Goal: Task Accomplishment & Management: Complete application form

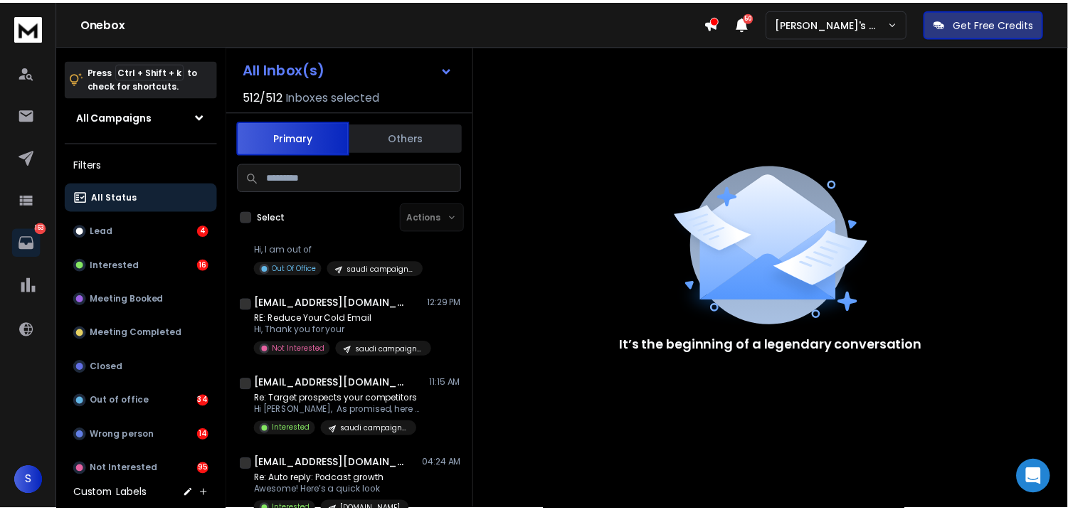
scroll to position [1423, 0]
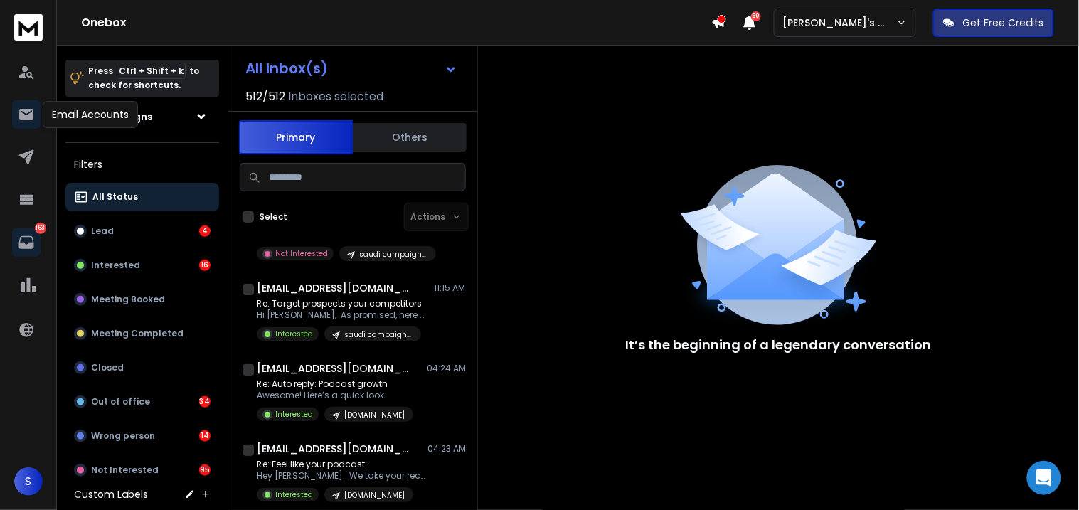
click at [18, 114] on icon at bounding box center [26, 114] width 17 height 17
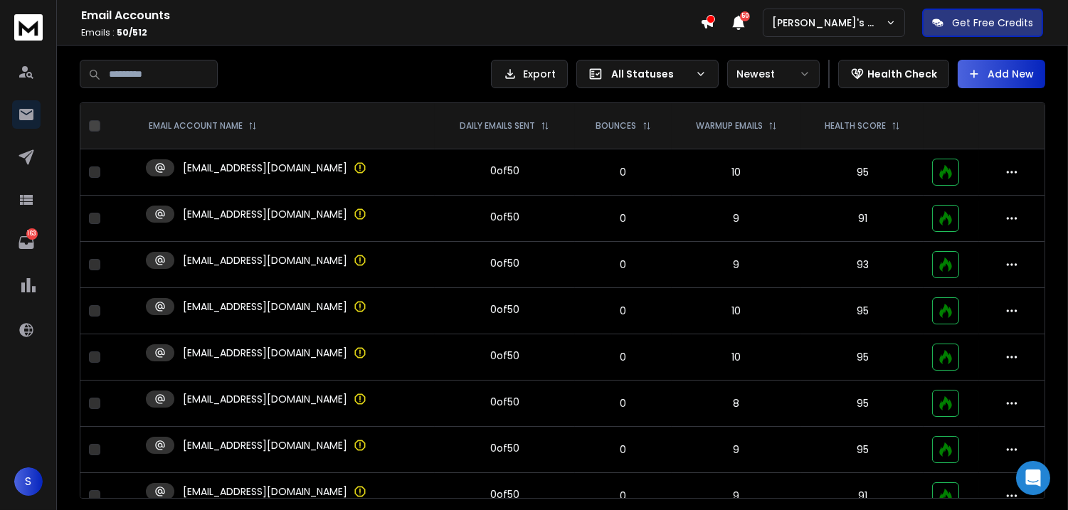
click at [1009, 75] on button "Add New" at bounding box center [1002, 74] width 88 height 28
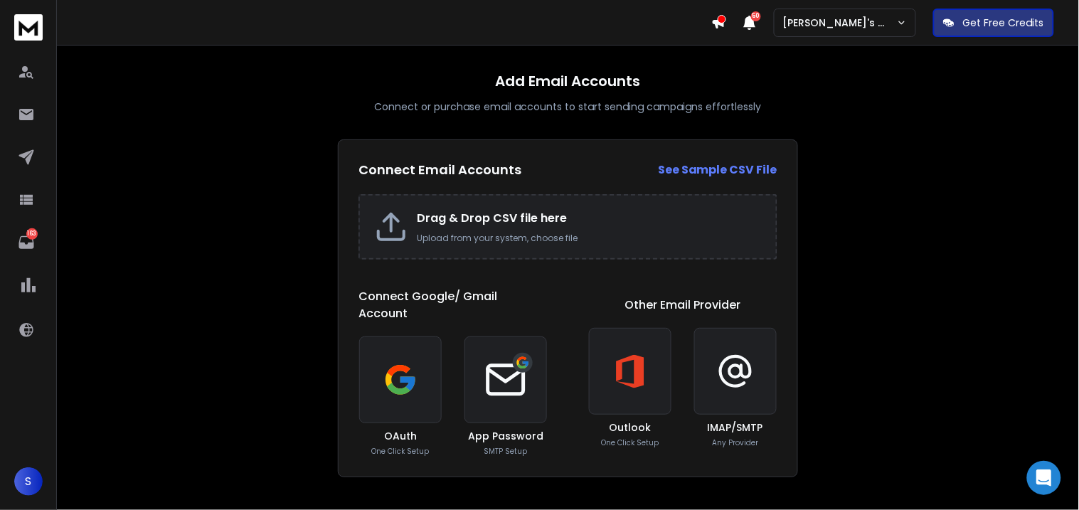
click at [531, 230] on div "Drag & Drop CSV file here Upload from your system, choose file" at bounding box center [589, 227] width 345 height 34
type input "**********"
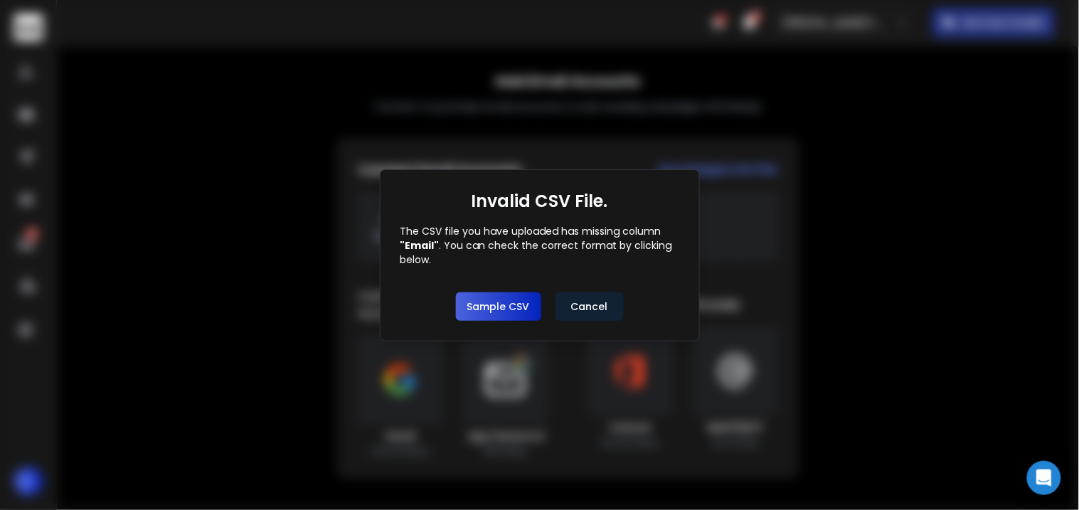
click at [586, 311] on button "Cancel" at bounding box center [590, 306] width 68 height 28
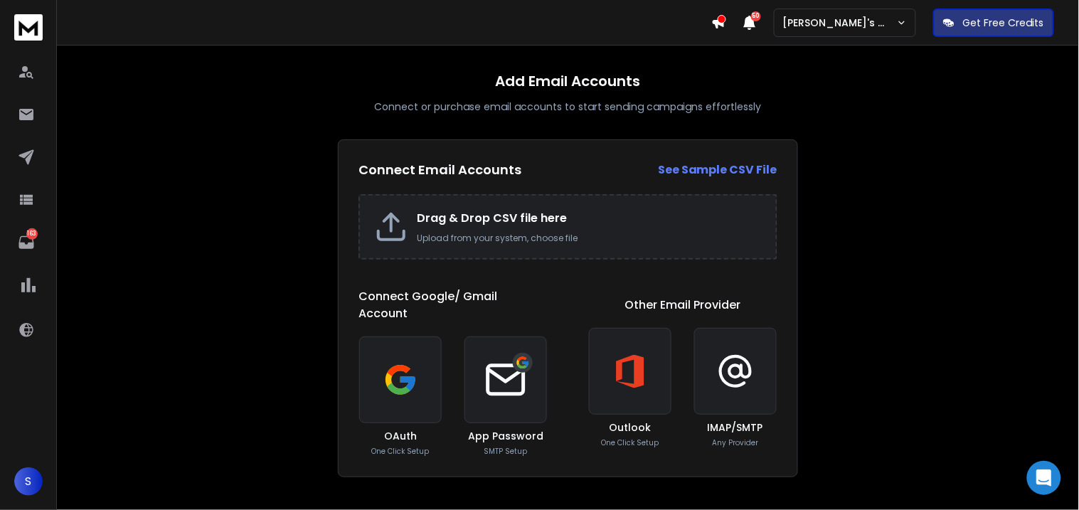
click at [528, 207] on div "Drag & Drop CSV file here Upload from your system, choose file" at bounding box center [568, 226] width 419 height 65
type input "**********"
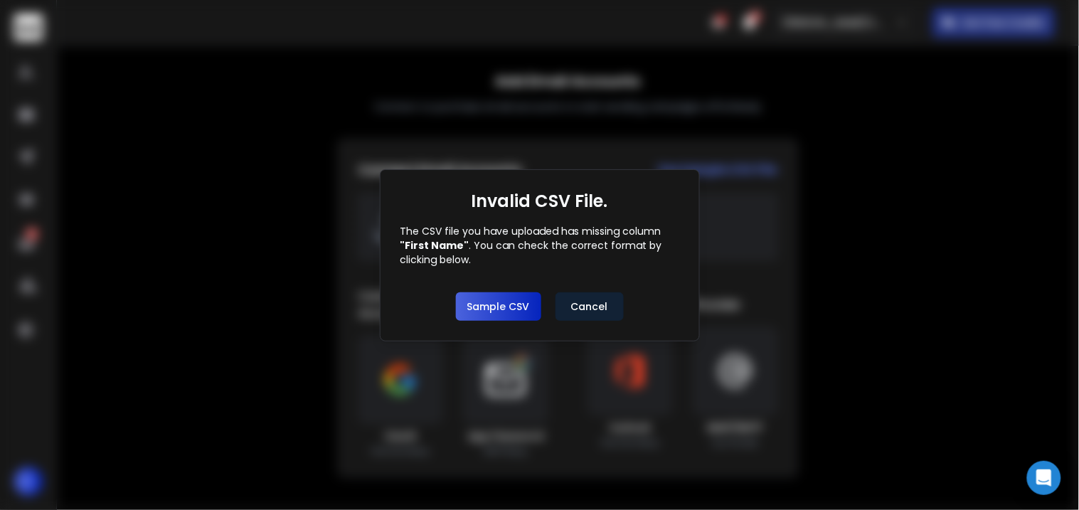
click at [512, 307] on button "Sample CSV" at bounding box center [498, 306] width 85 height 28
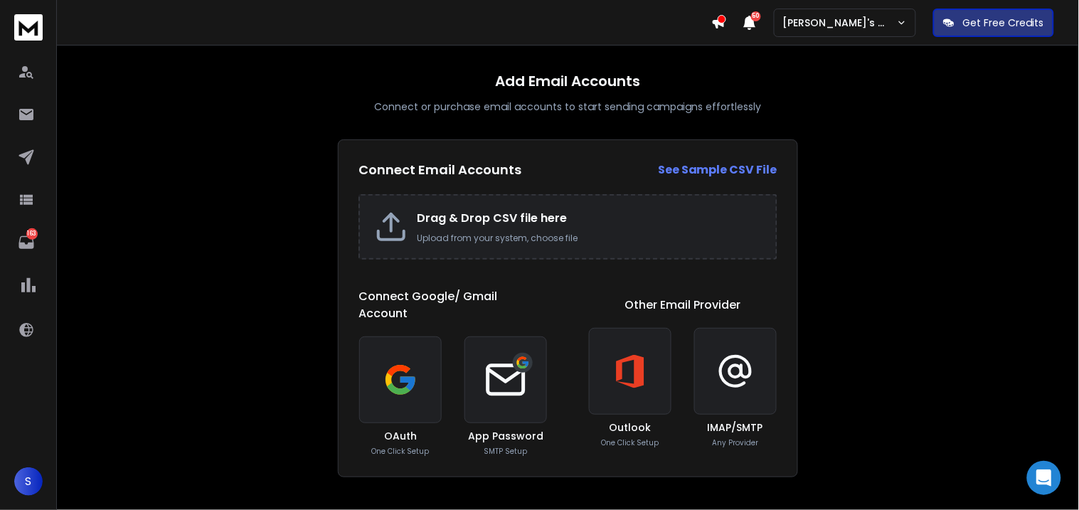
click at [482, 240] on p "Upload from your system, choose file" at bounding box center [589, 238] width 345 height 11
type input "**********"
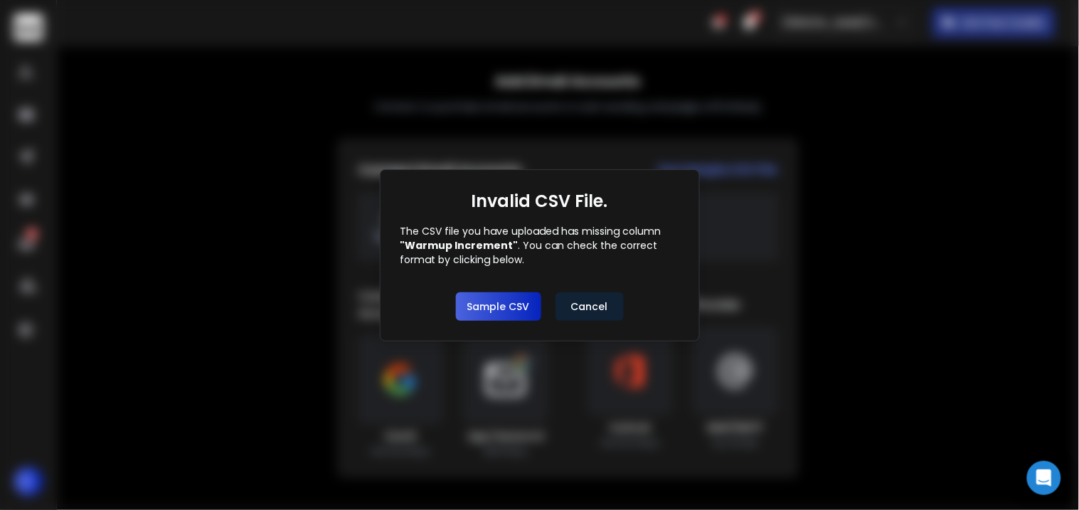
click at [586, 304] on button "Cancel" at bounding box center [590, 306] width 68 height 28
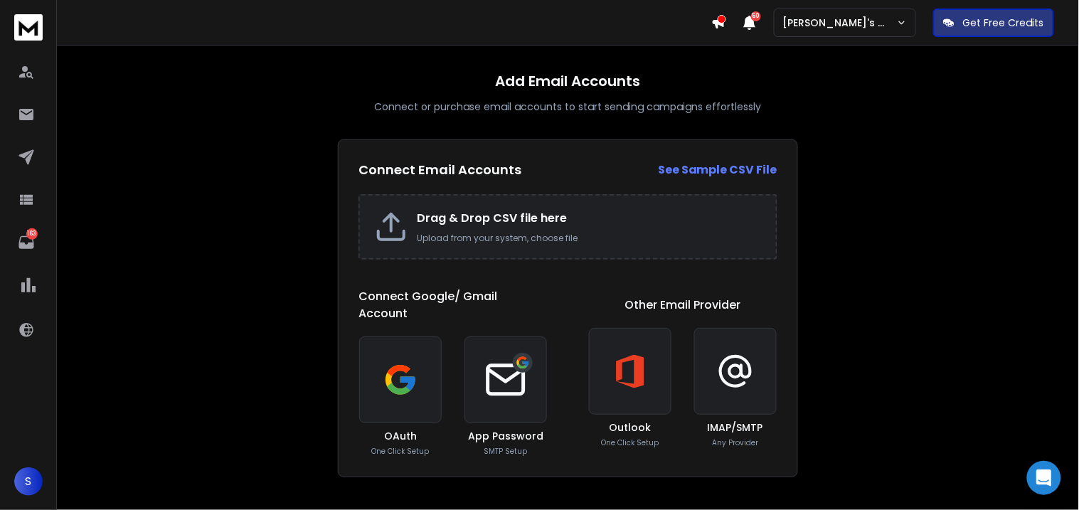
click at [498, 228] on div "Drag & Drop CSV file here Upload from your system, choose file" at bounding box center [589, 227] width 345 height 34
click at [508, 243] on div "Drag & Drop CSV file here Upload from your system, choose file" at bounding box center [568, 226] width 419 height 65
type input "**********"
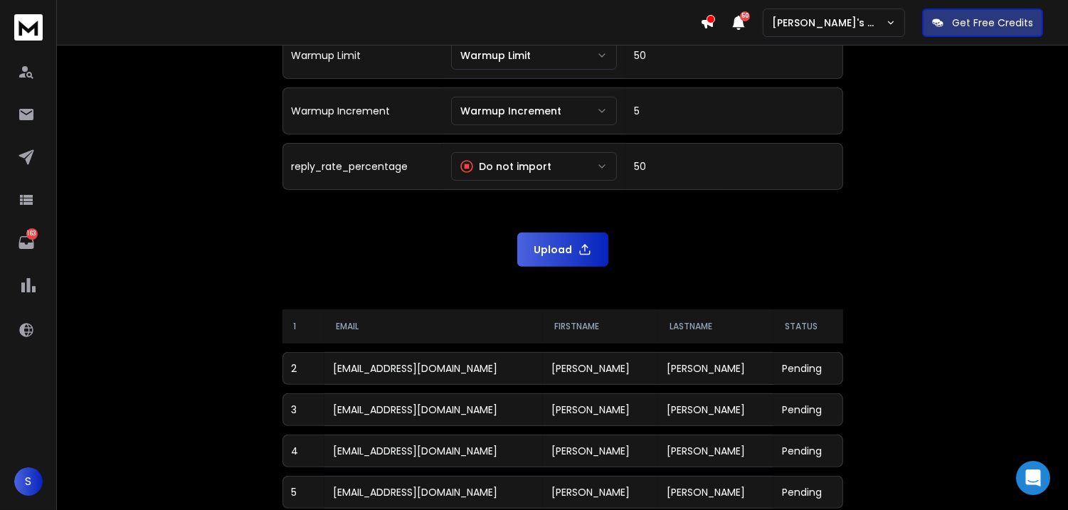
scroll to position [1063, 0]
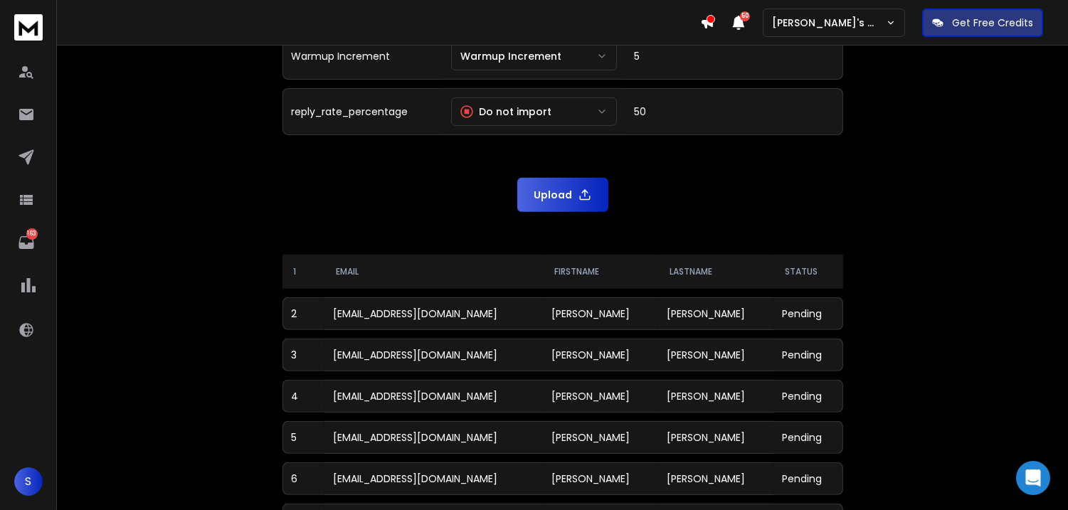
click at [573, 185] on button "Upload" at bounding box center [562, 195] width 91 height 34
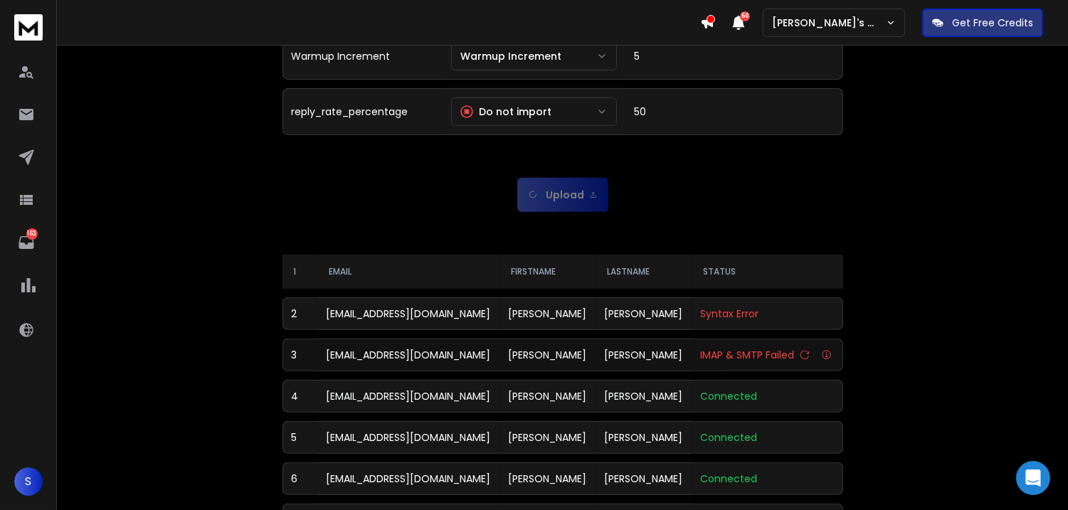
click at [800, 350] on icon at bounding box center [805, 355] width 10 height 10
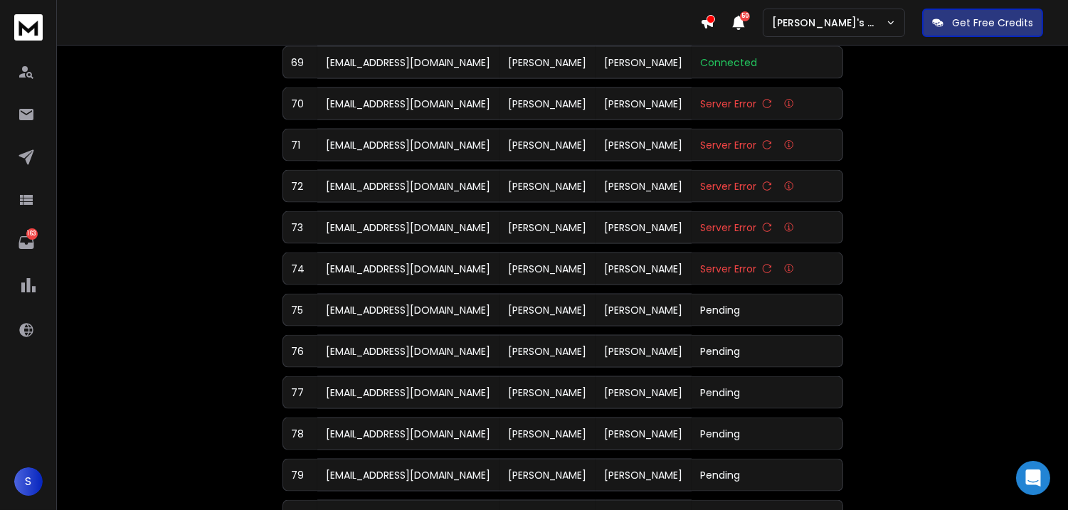
scroll to position [4034, 0]
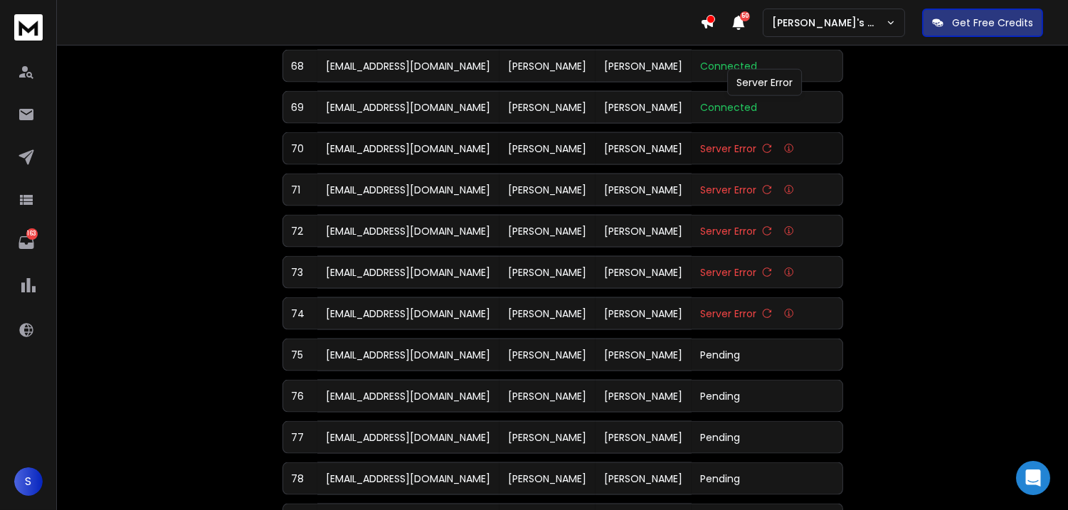
click at [783, 143] on icon at bounding box center [788, 148] width 11 height 11
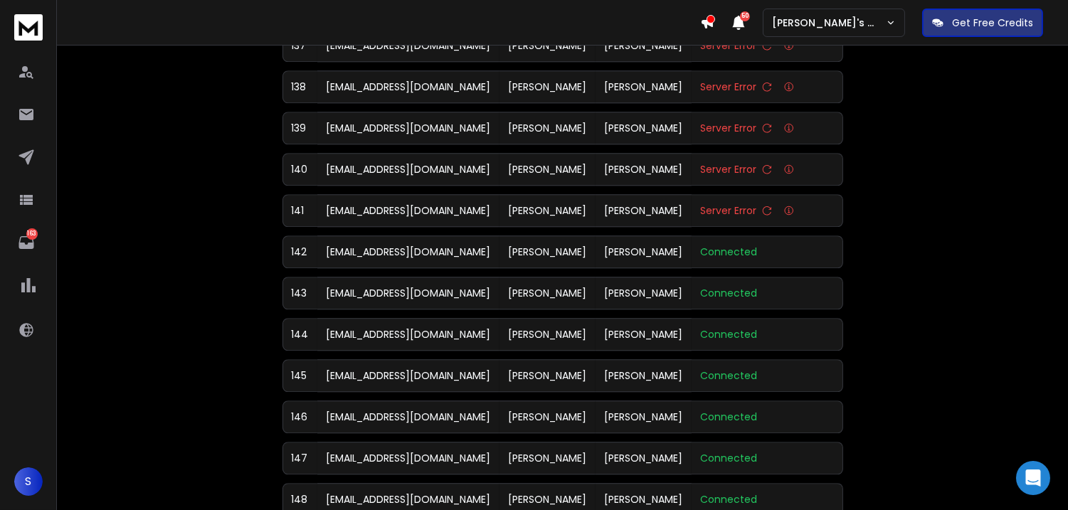
scroll to position [6690, 0]
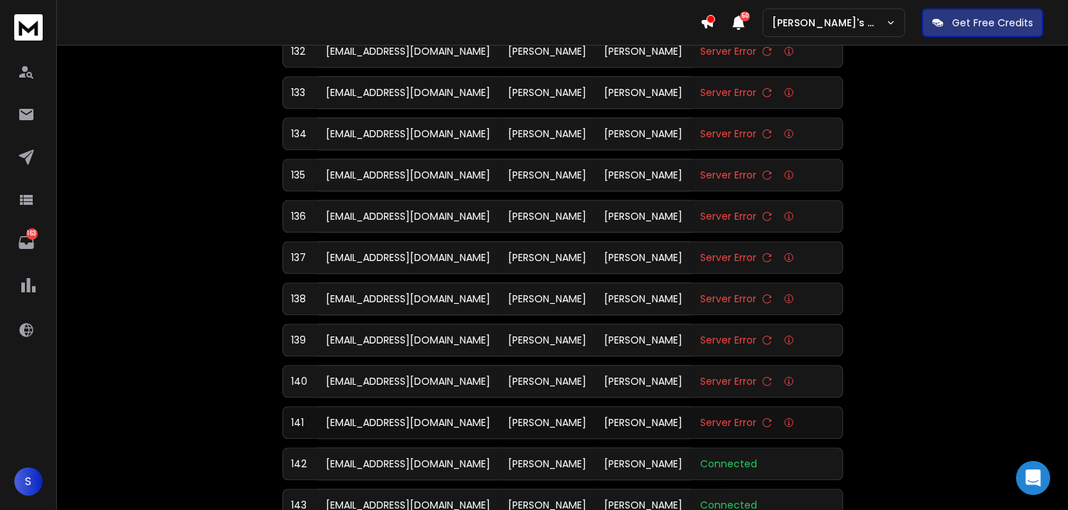
click at [762, 418] on icon at bounding box center [767, 423] width 10 height 10
click at [763, 377] on icon at bounding box center [767, 381] width 9 height 9
click at [762, 335] on icon at bounding box center [767, 340] width 10 height 10
click at [762, 294] on icon at bounding box center [767, 299] width 10 height 10
click at [741, 250] on div "Server Error" at bounding box center [766, 257] width 133 height 14
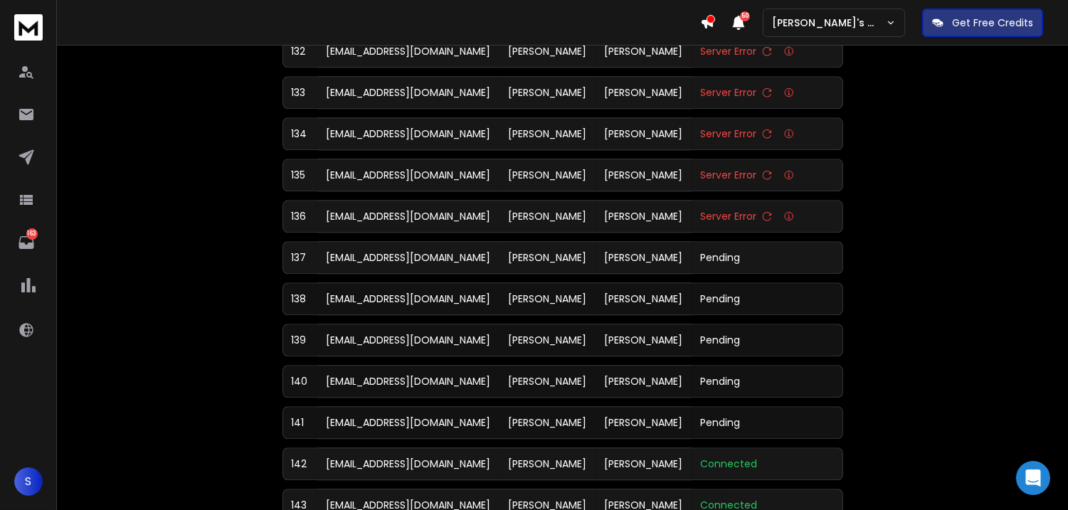
scroll to position [6595, 0]
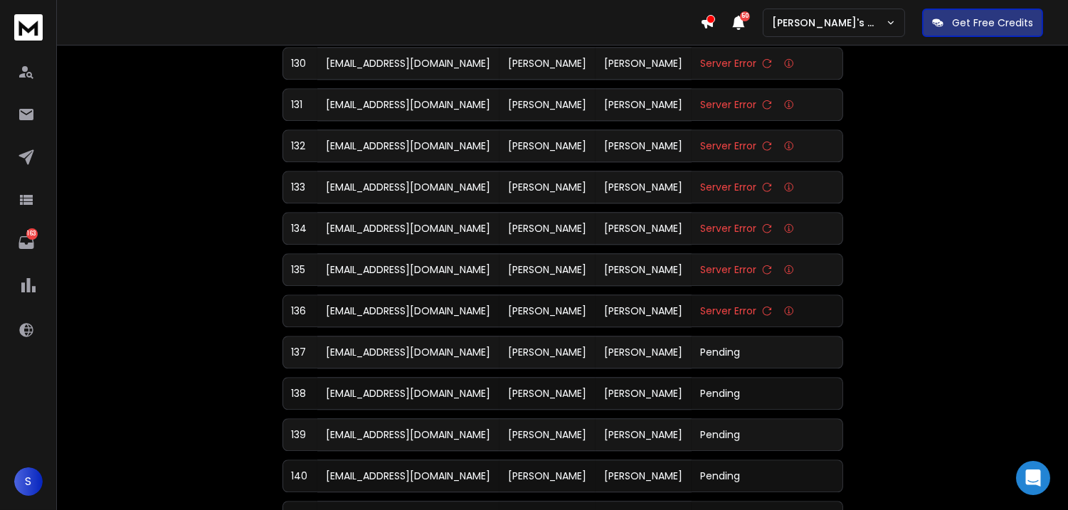
click at [762, 306] on icon at bounding box center [767, 311] width 10 height 10
click at [762, 265] on icon at bounding box center [767, 270] width 10 height 10
click at [762, 223] on icon at bounding box center [767, 228] width 10 height 10
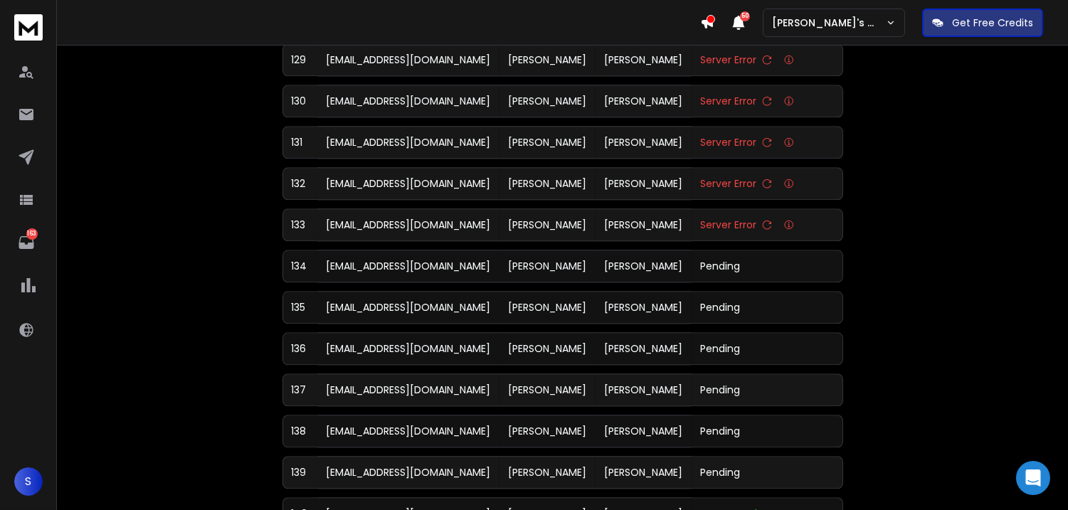
scroll to position [6405, 0]
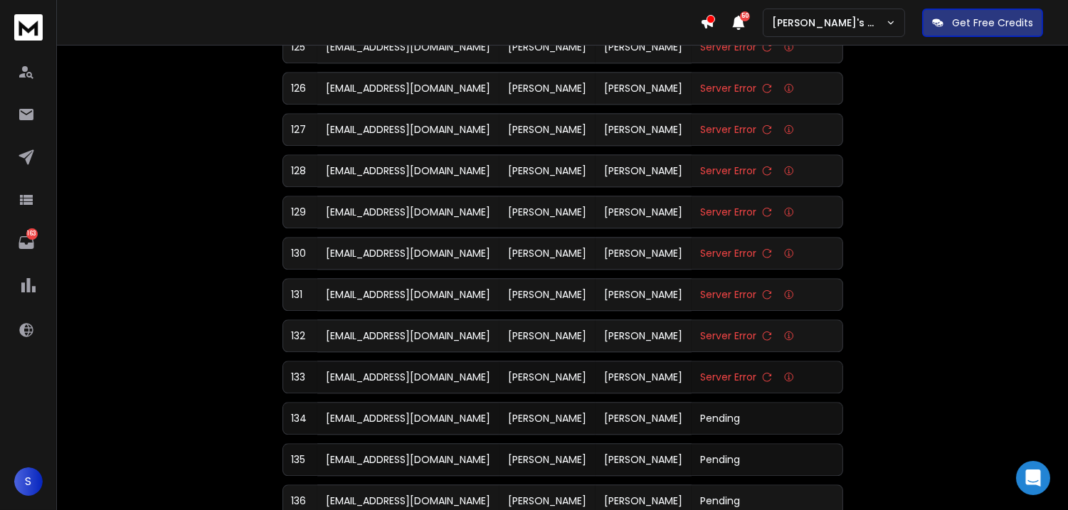
click at [762, 372] on icon at bounding box center [767, 377] width 10 height 10
click at [762, 331] on icon at bounding box center [767, 336] width 10 height 10
click at [762, 290] on icon at bounding box center [767, 295] width 10 height 10
click at [762, 248] on icon at bounding box center [767, 253] width 10 height 10
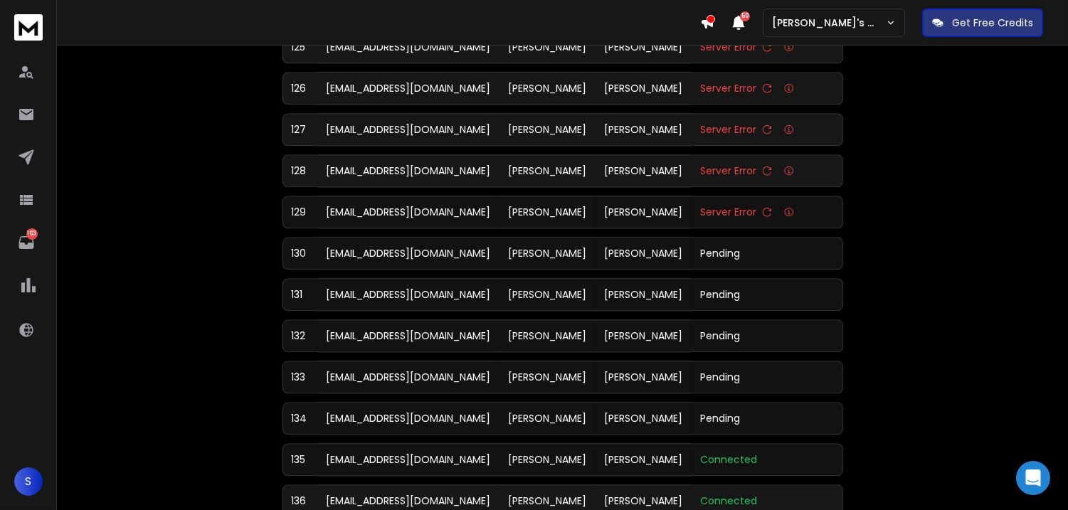
click at [762, 207] on icon at bounding box center [767, 212] width 10 height 10
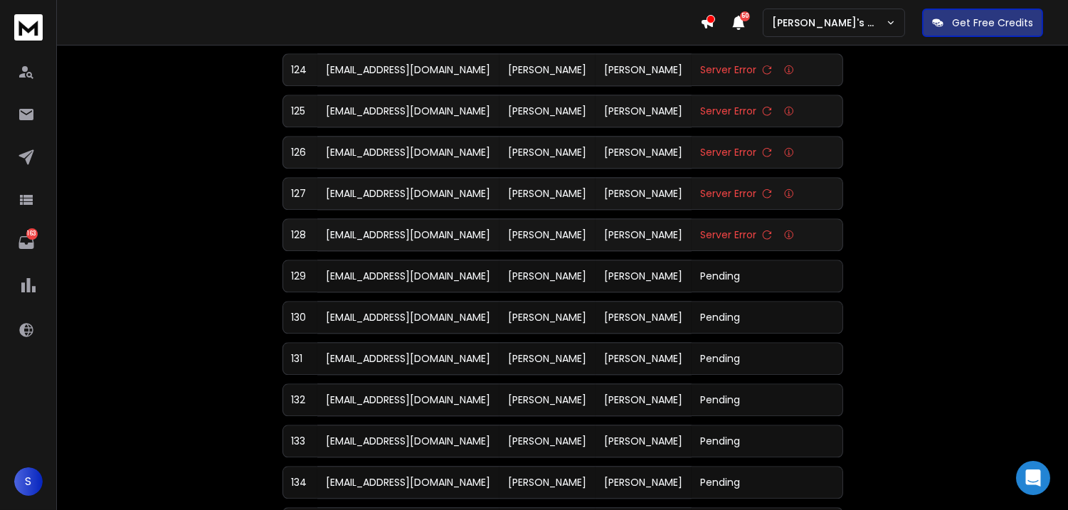
scroll to position [6311, 0]
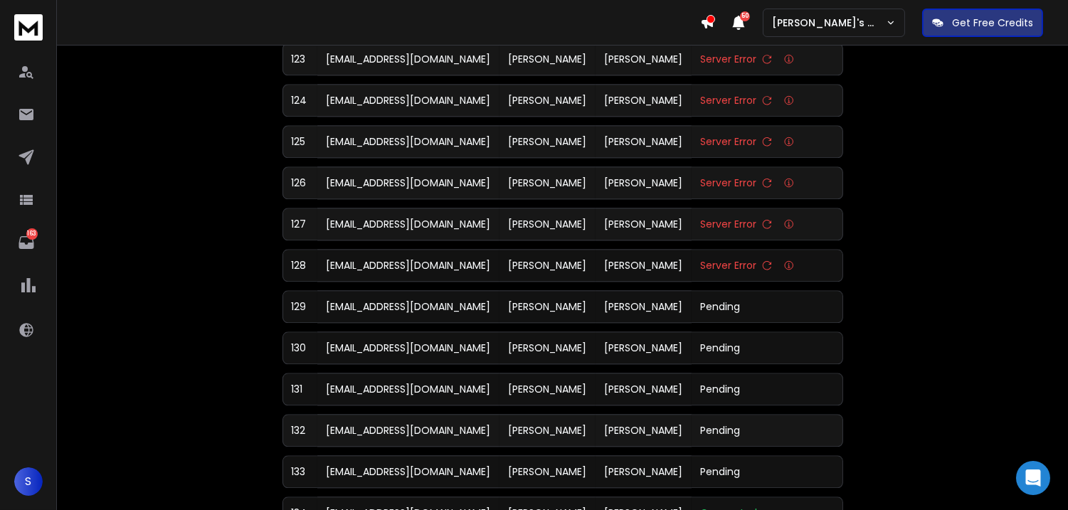
click at [762, 260] on icon at bounding box center [767, 265] width 10 height 10
click at [762, 219] on icon at bounding box center [767, 224] width 10 height 10
click at [762, 178] on icon at bounding box center [767, 183] width 10 height 10
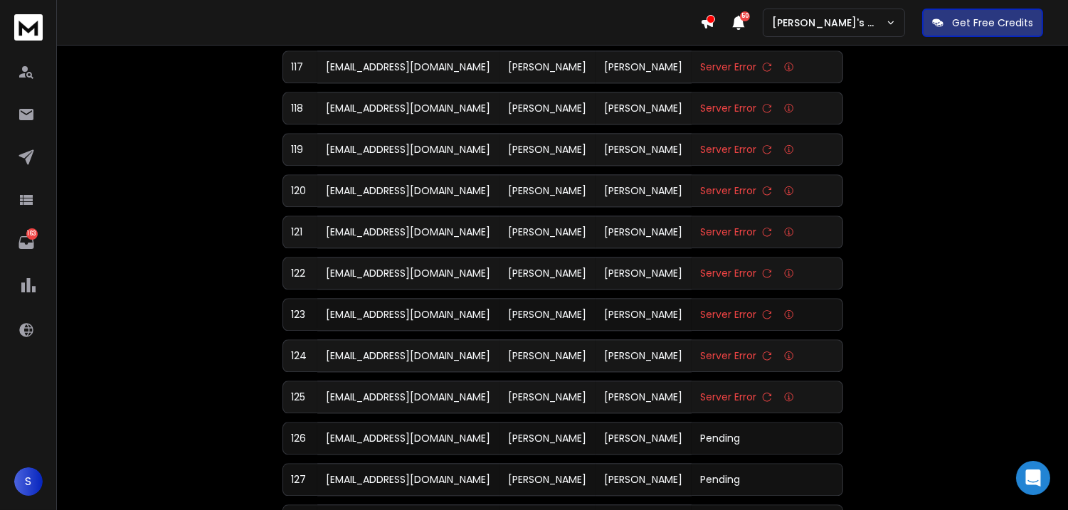
scroll to position [6026, 0]
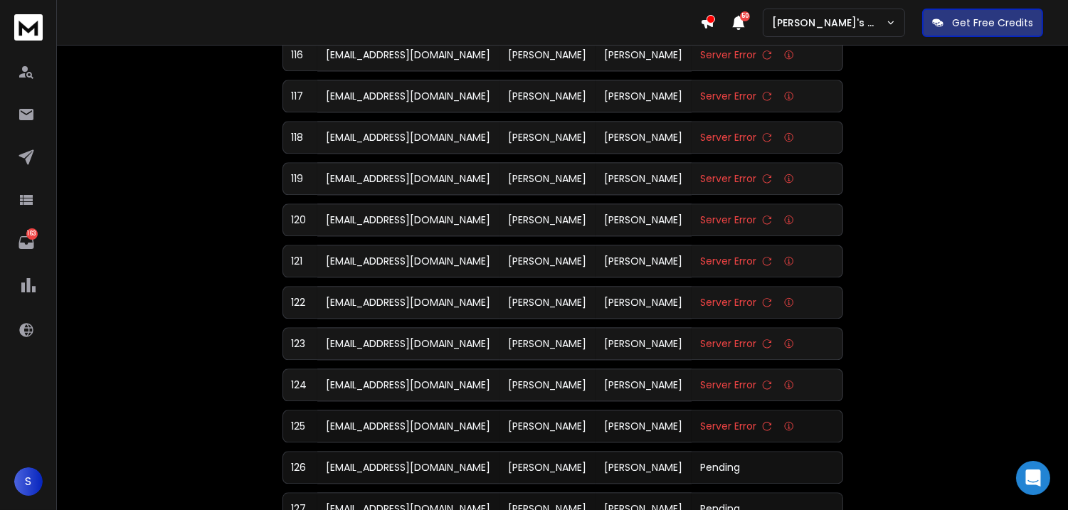
click at [741, 419] on div "Server Error" at bounding box center [766, 426] width 133 height 14
click at [762, 380] on icon at bounding box center [767, 385] width 10 height 10
click at [762, 339] on icon at bounding box center [767, 344] width 10 height 10
click at [762, 297] on icon at bounding box center [767, 302] width 10 height 10
click at [762, 256] on icon at bounding box center [767, 261] width 10 height 10
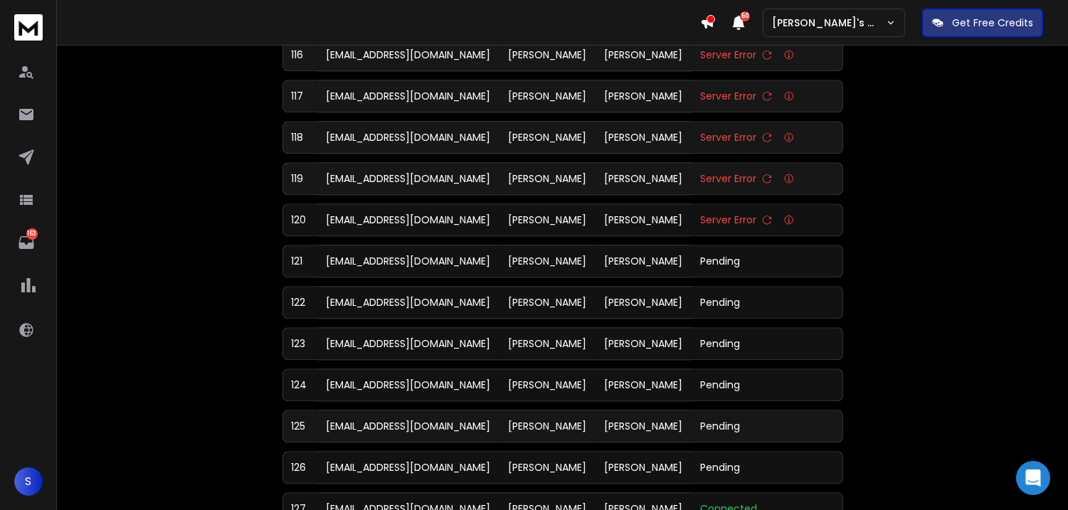
click at [762, 215] on icon at bounding box center [767, 220] width 10 height 10
click at [762, 174] on icon at bounding box center [767, 179] width 10 height 10
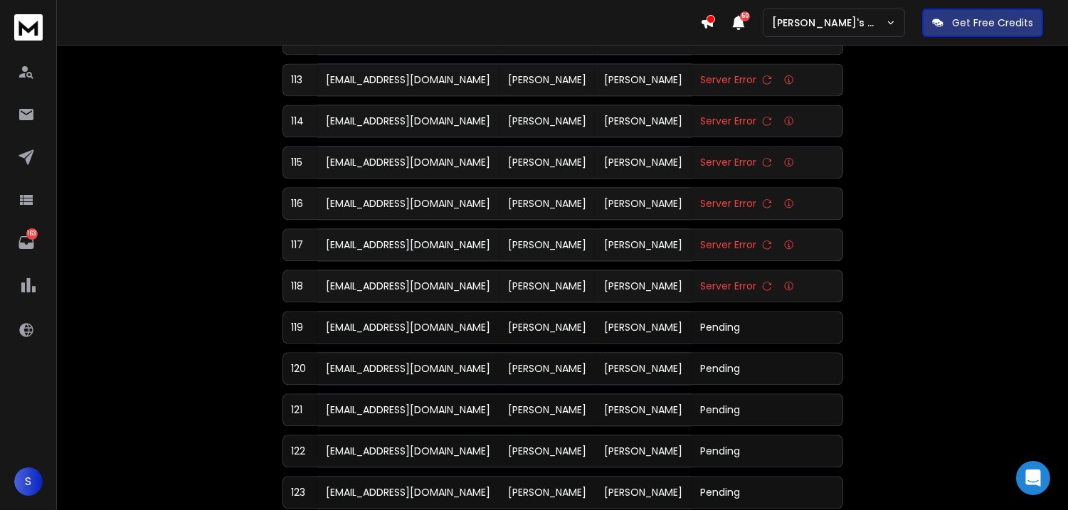
scroll to position [5741, 0]
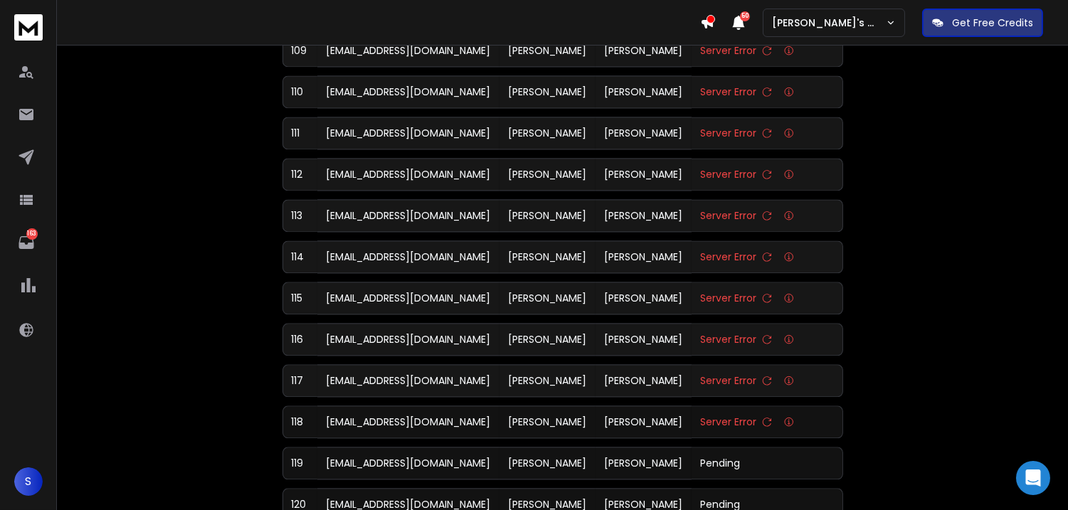
click at [762, 417] on icon at bounding box center [767, 422] width 10 height 10
click at [762, 376] on icon at bounding box center [767, 381] width 10 height 10
click at [762, 334] on icon at bounding box center [767, 339] width 10 height 10
click at [737, 291] on div "Server Error" at bounding box center [766, 298] width 133 height 14
click at [733, 250] on div "Server Error" at bounding box center [766, 257] width 133 height 14
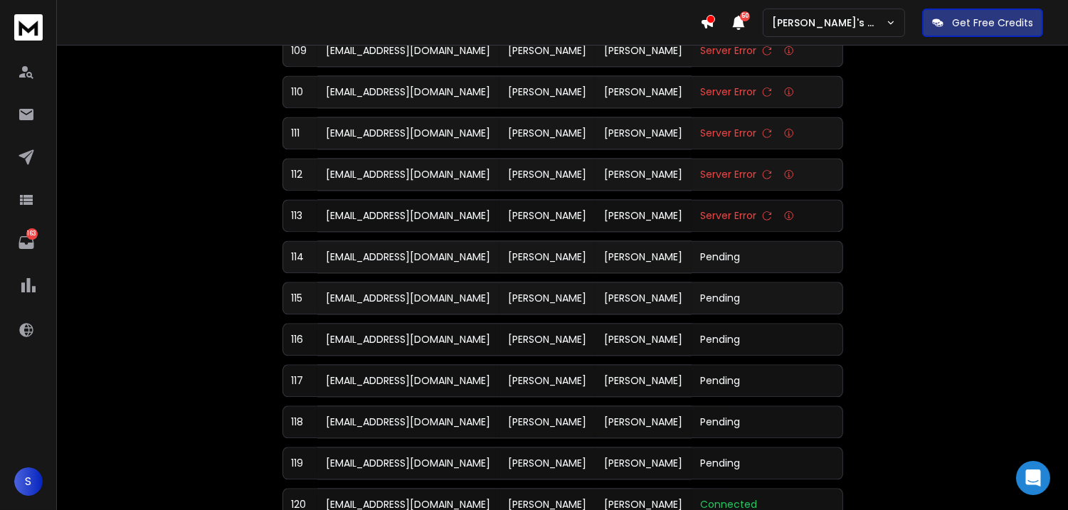
click at [736, 208] on div "Server Error" at bounding box center [766, 215] width 133 height 14
click at [740, 158] on td "Server Error" at bounding box center [767, 174] width 151 height 33
click at [733, 167] on div "Server Error" at bounding box center [766, 174] width 133 height 14
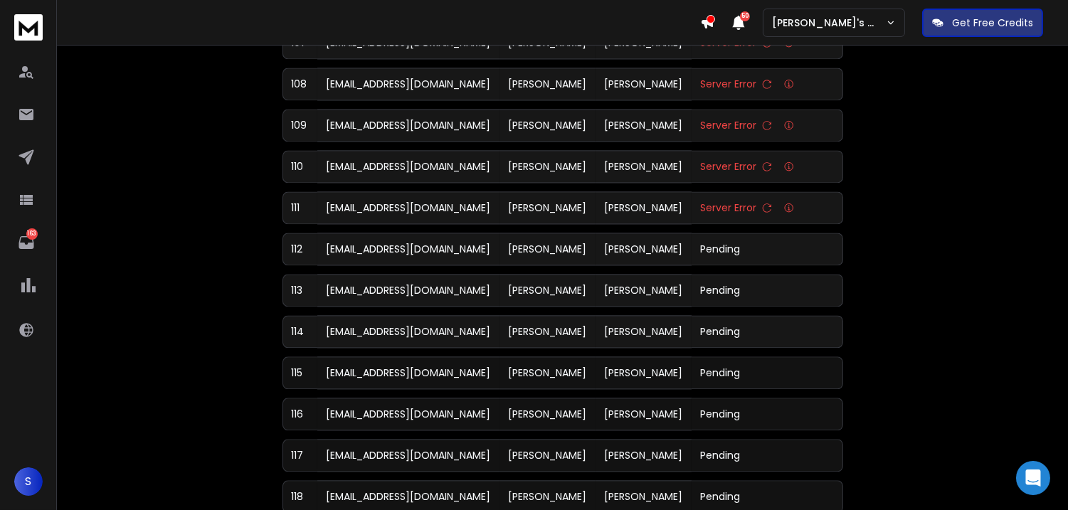
scroll to position [5551, 0]
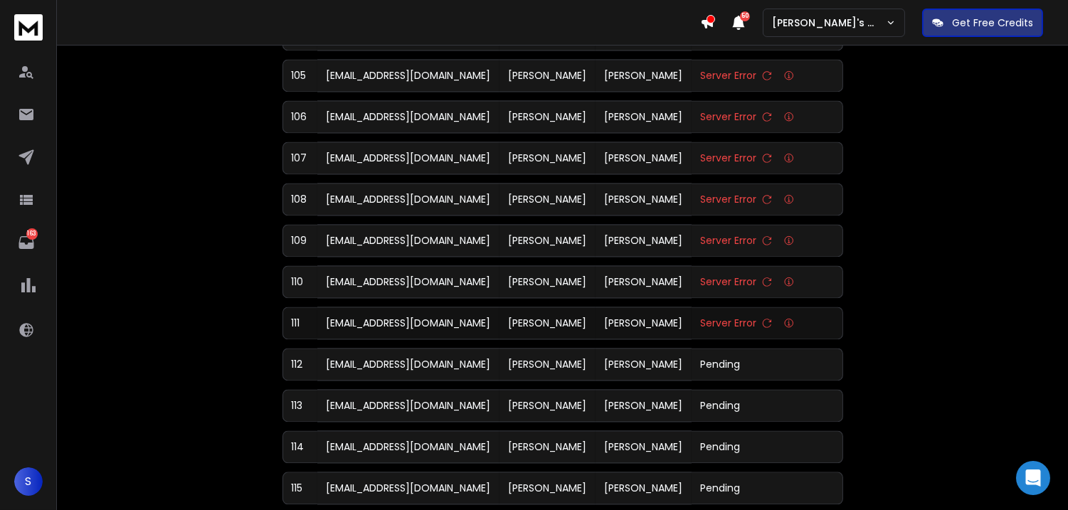
click at [762, 318] on icon at bounding box center [767, 323] width 10 height 10
click at [736, 275] on div "Server Error" at bounding box center [766, 282] width 133 height 14
click at [730, 233] on div "Server Error" at bounding box center [766, 240] width 133 height 14
click at [735, 192] on div "Server Error" at bounding box center [766, 199] width 133 height 14
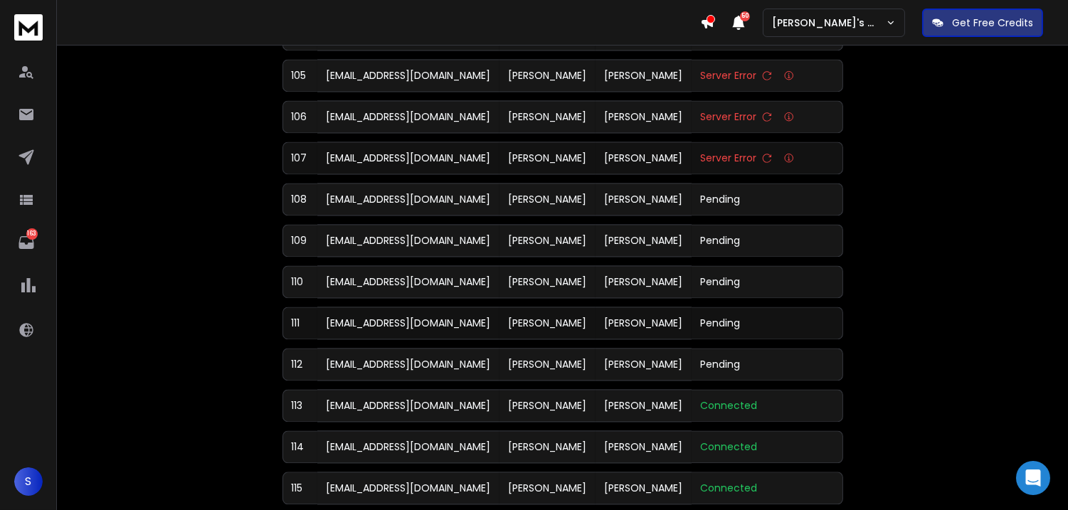
click at [736, 151] on div "Server Error" at bounding box center [766, 158] width 133 height 14
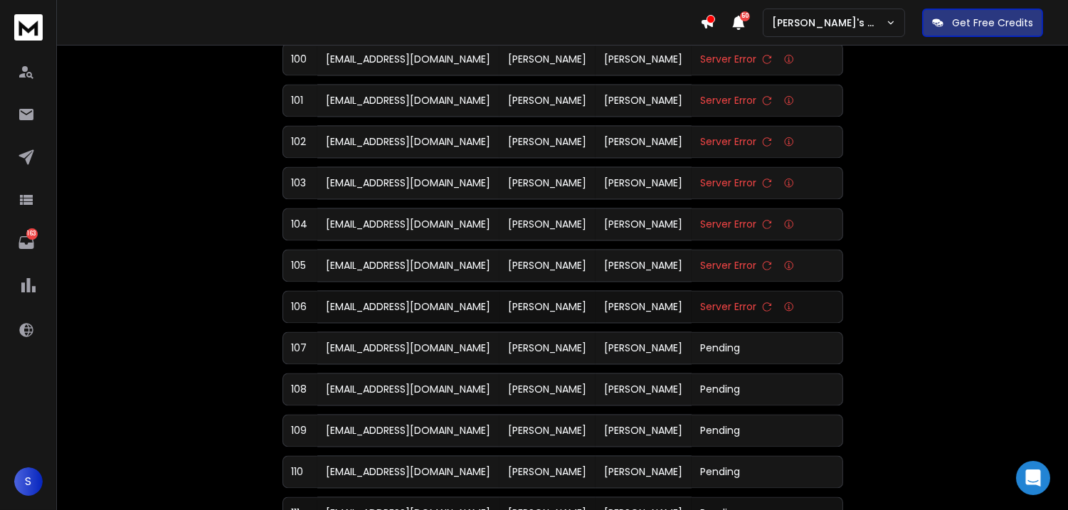
click at [731, 300] on div "Server Error" at bounding box center [766, 307] width 133 height 14
click at [705, 258] on div "Server Error" at bounding box center [766, 265] width 133 height 14
click at [710, 208] on td "Server Error" at bounding box center [767, 224] width 151 height 33
click at [706, 176] on div "Server Error" at bounding box center [766, 183] width 133 height 14
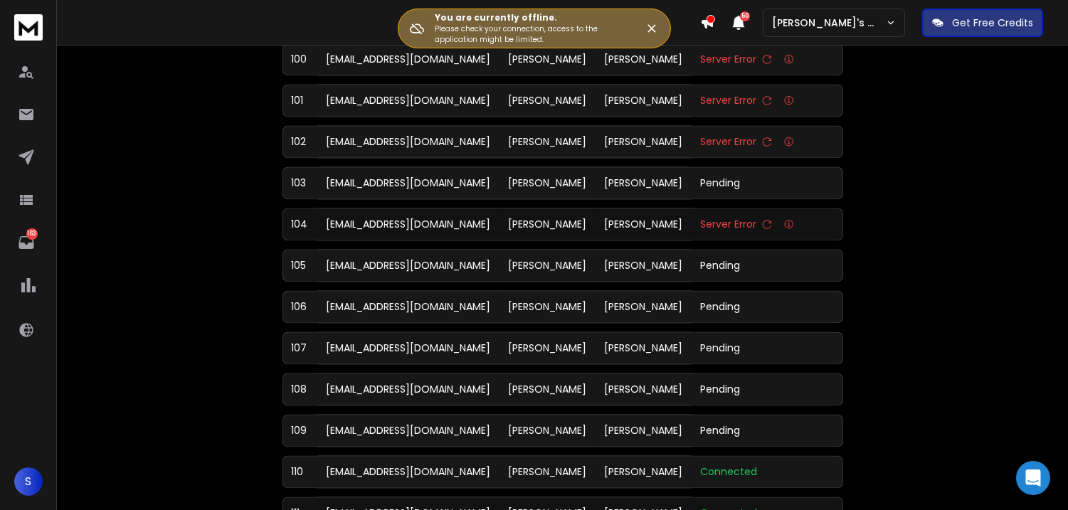
click at [762, 219] on icon at bounding box center [767, 224] width 10 height 10
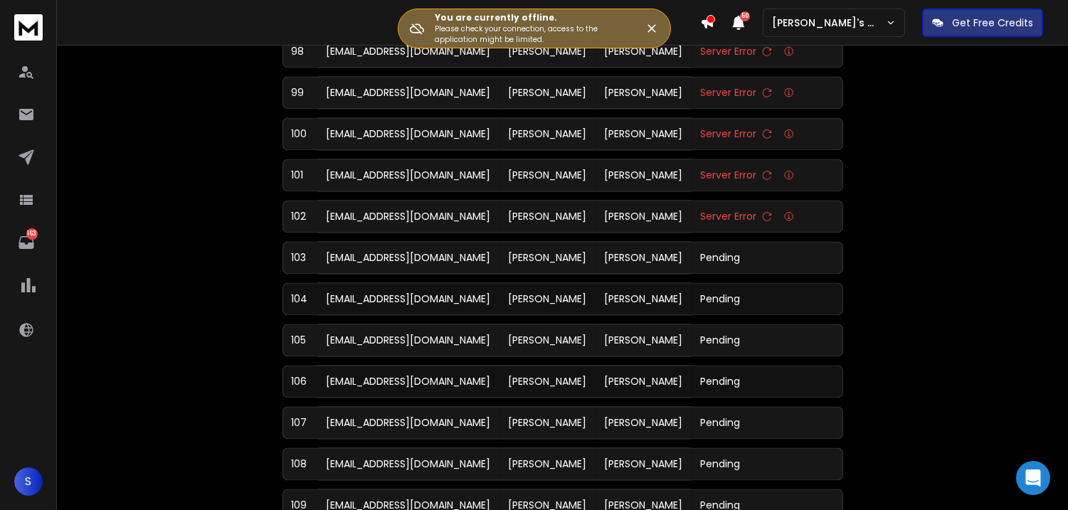
scroll to position [5172, 0]
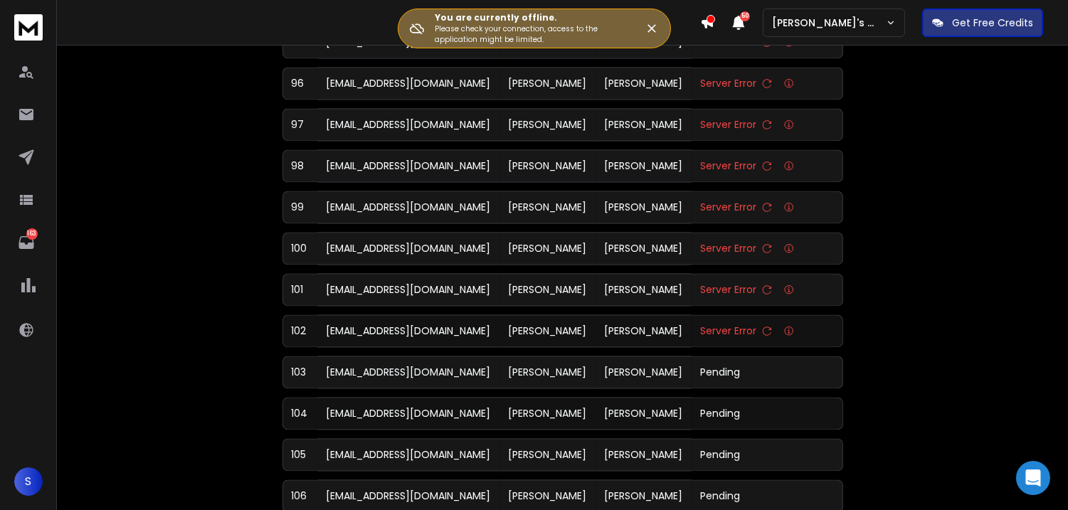
click at [762, 326] on icon at bounding box center [767, 331] width 10 height 10
click at [762, 285] on icon at bounding box center [767, 290] width 10 height 10
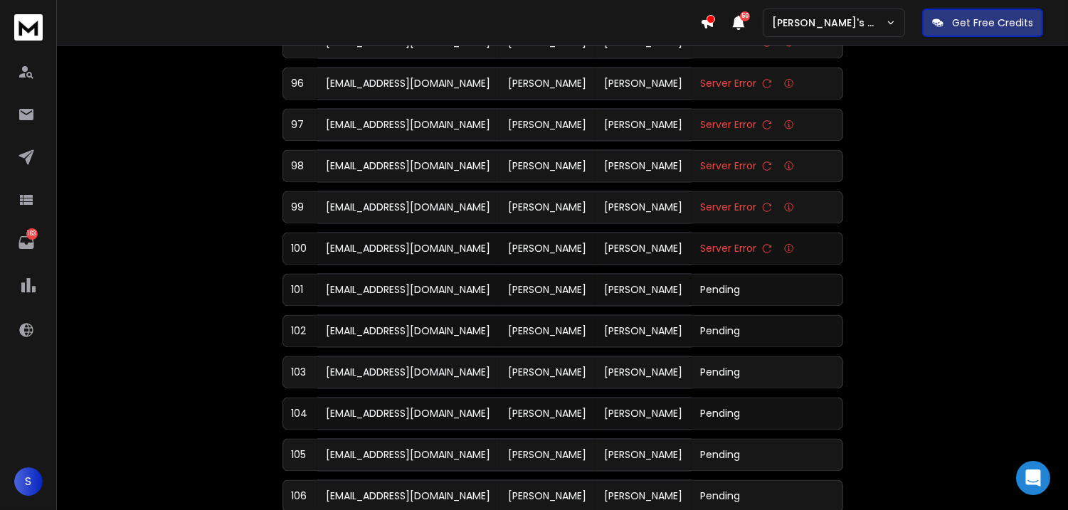
click at [734, 241] on div "Server Error" at bounding box center [766, 248] width 133 height 14
click at [726, 200] on div "Server Error" at bounding box center [766, 207] width 133 height 14
click at [734, 159] on div "Server Error" at bounding box center [766, 166] width 133 height 14
click at [741, 117] on div "Server Error" at bounding box center [766, 124] width 133 height 14
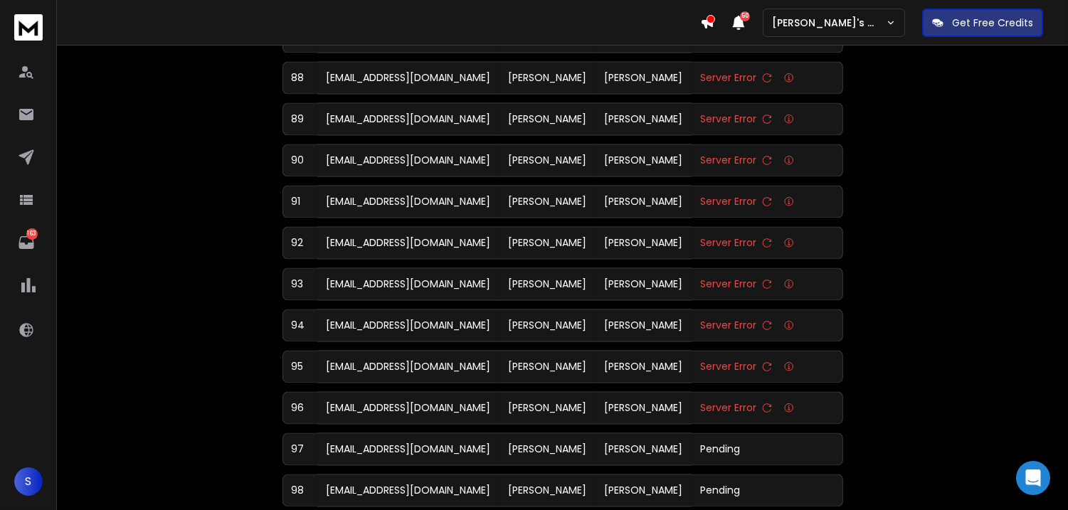
scroll to position [4792, 0]
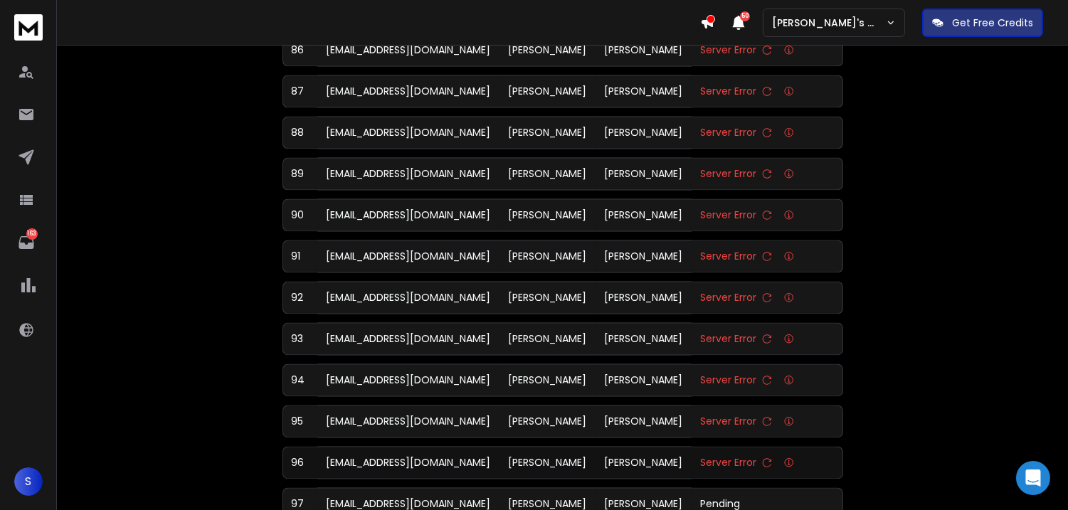
click at [728, 456] on div "Server Error" at bounding box center [766, 463] width 133 height 14
click at [736, 406] on td "Server Error" at bounding box center [767, 422] width 151 height 33
click at [736, 415] on div "Server Error" at bounding box center [766, 422] width 133 height 14
click at [762, 376] on icon at bounding box center [767, 381] width 10 height 10
click at [737, 332] on div "Server Error" at bounding box center [766, 339] width 133 height 14
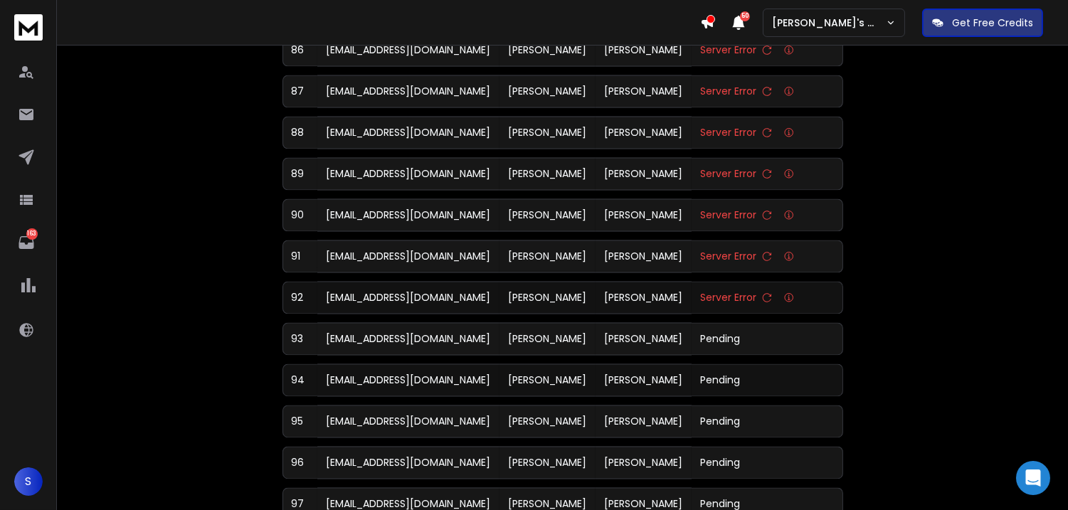
click at [762, 293] on icon at bounding box center [767, 298] width 10 height 10
click at [762, 252] on icon at bounding box center [767, 257] width 10 height 10
click at [762, 211] on icon at bounding box center [767, 216] width 10 height 10
click at [756, 167] on div "Server Error" at bounding box center [766, 174] width 133 height 14
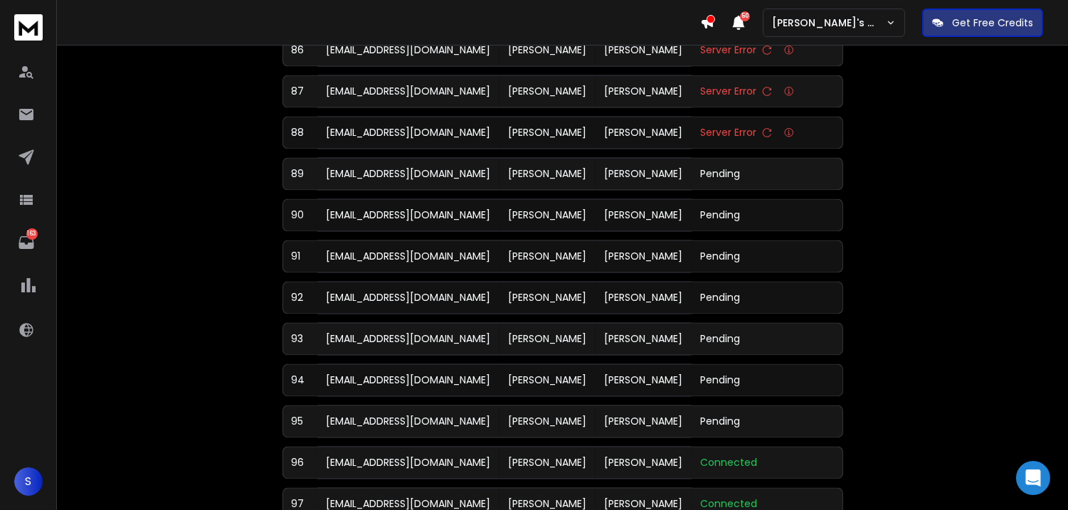
click at [762, 128] on icon at bounding box center [767, 133] width 10 height 10
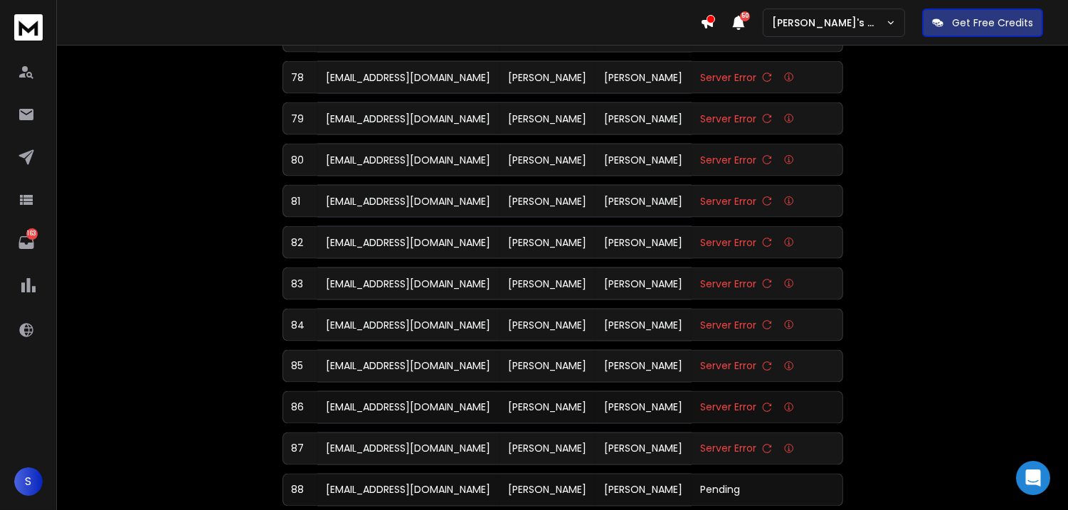
scroll to position [4413, 0]
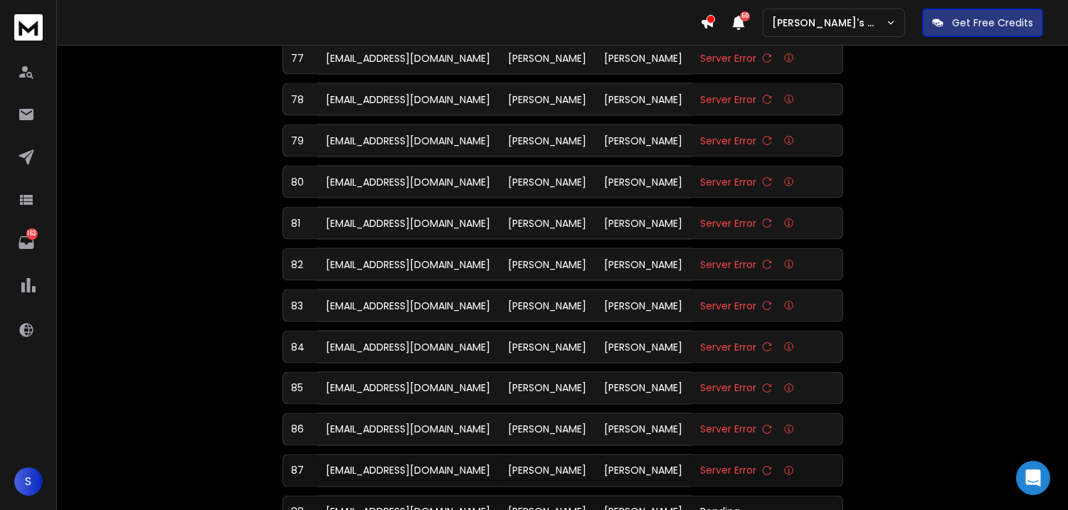
click at [727, 455] on td "Server Error" at bounding box center [767, 471] width 151 height 33
click at [720, 423] on div "Server Error" at bounding box center [766, 430] width 133 height 14
click at [712, 381] on div "Server Error" at bounding box center [766, 388] width 133 height 14
click at [709, 331] on td "Server Error" at bounding box center [767, 347] width 151 height 33
click at [717, 464] on div "Server Error" at bounding box center [766, 471] width 133 height 14
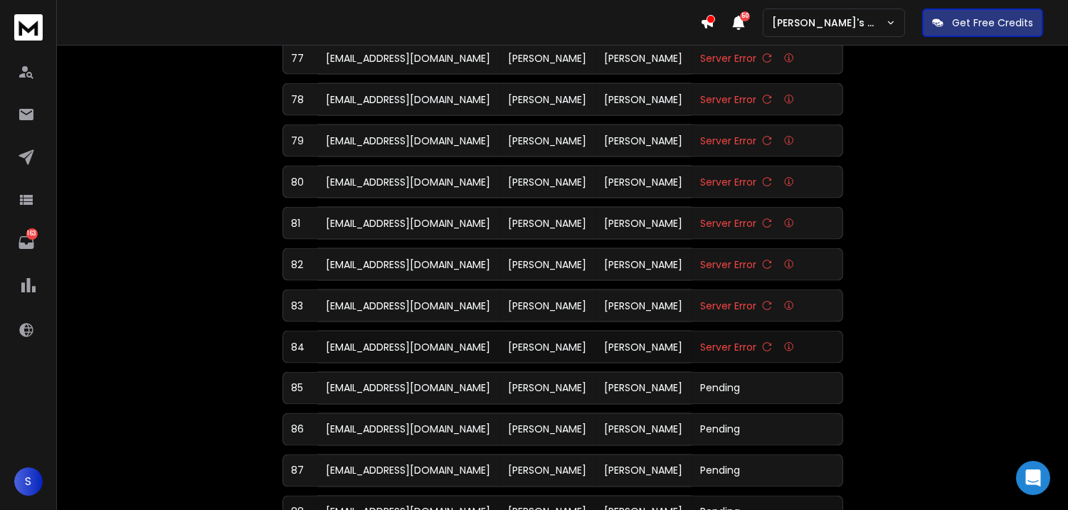
click at [721, 340] on div "Server Error" at bounding box center [766, 347] width 133 height 14
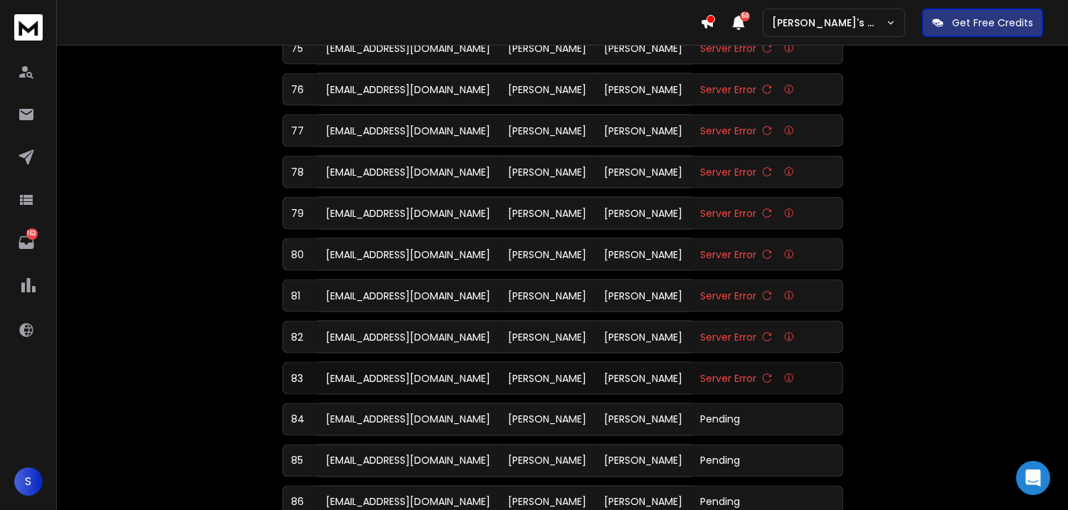
scroll to position [4486, 0]
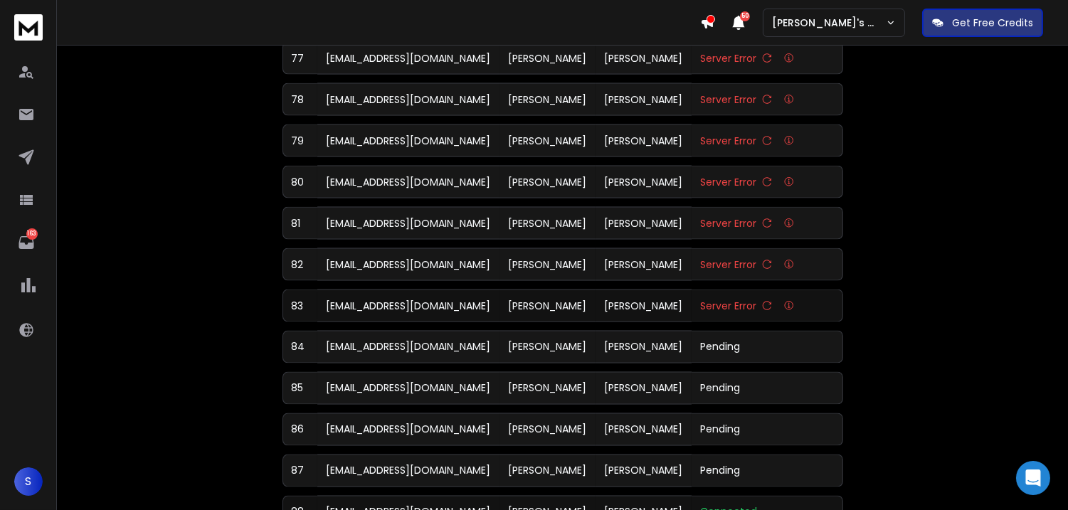
click at [717, 299] on div "Server Error" at bounding box center [766, 306] width 133 height 14
click at [717, 248] on td "Server Error" at bounding box center [767, 264] width 151 height 33
click at [704, 207] on td "Server Error" at bounding box center [767, 223] width 151 height 33
click at [713, 216] on div "Server Error" at bounding box center [766, 223] width 133 height 14
click at [711, 258] on div "Server Error" at bounding box center [766, 265] width 133 height 14
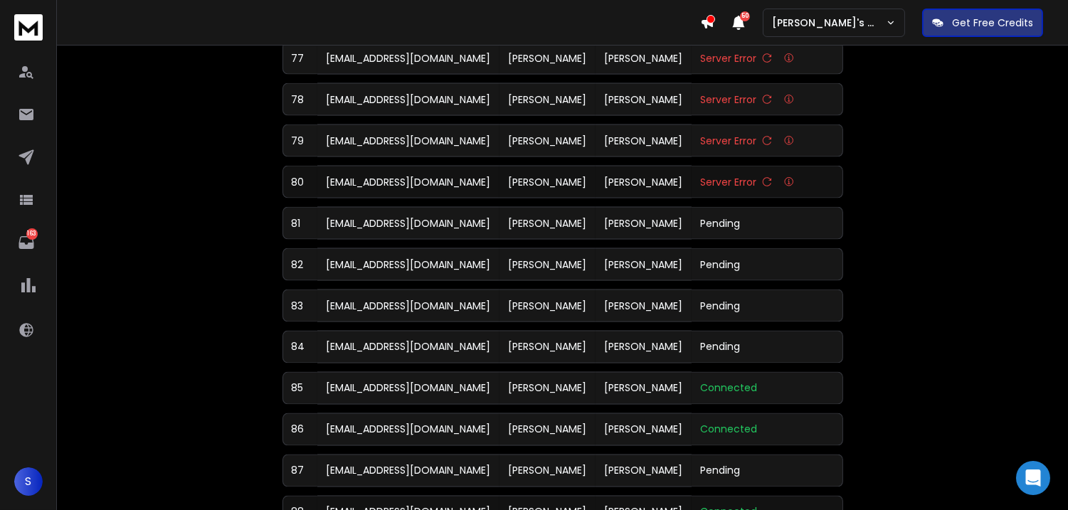
click at [719, 175] on div "Server Error" at bounding box center [766, 182] width 133 height 14
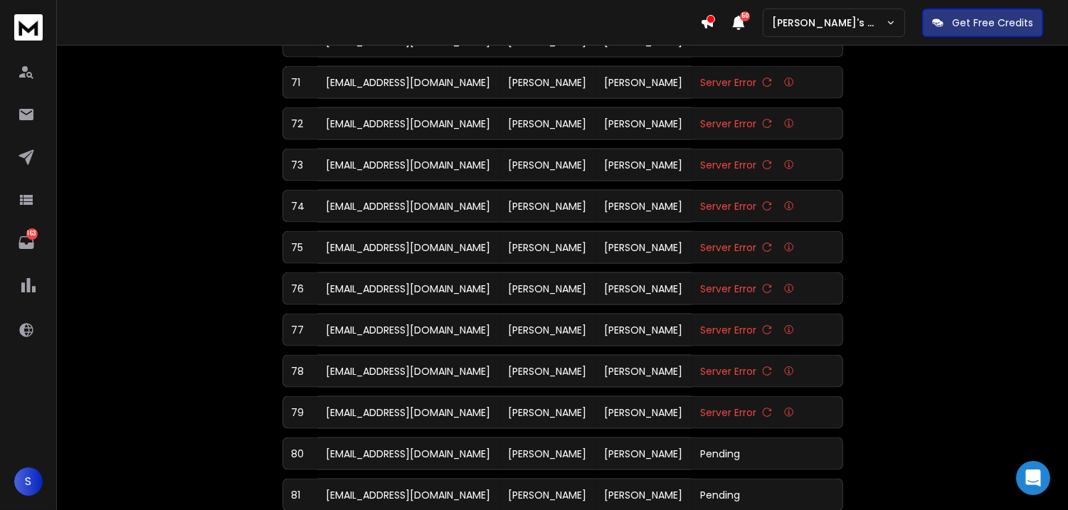
scroll to position [4201, 0]
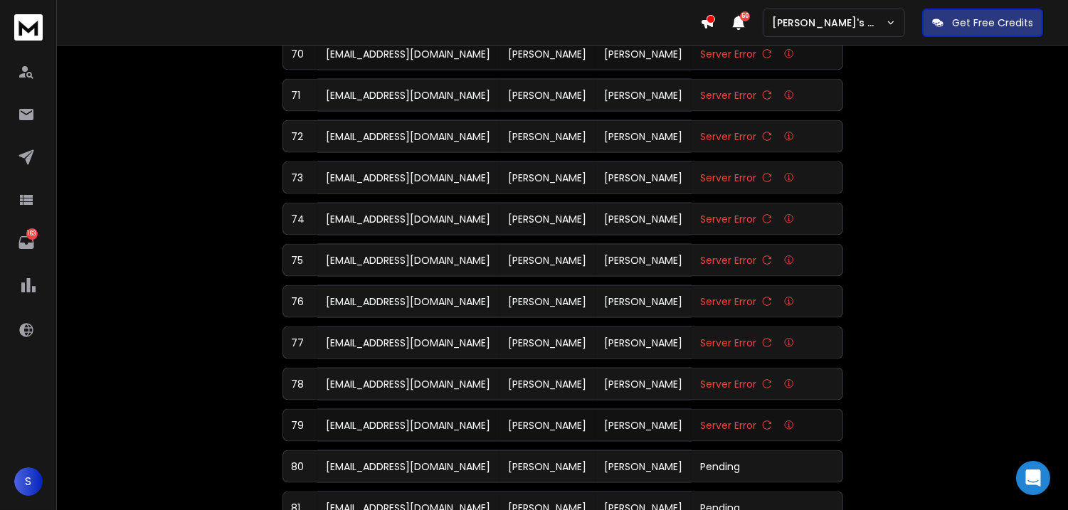
click at [716, 418] on div "Server Error" at bounding box center [766, 425] width 133 height 14
click at [712, 377] on div "Server Error" at bounding box center [766, 384] width 133 height 14
click at [721, 327] on td "Server Error" at bounding box center [767, 343] width 151 height 33
click at [724, 336] on div "Server Error" at bounding box center [766, 343] width 133 height 14
click at [717, 295] on div "Server Error" at bounding box center [766, 302] width 133 height 14
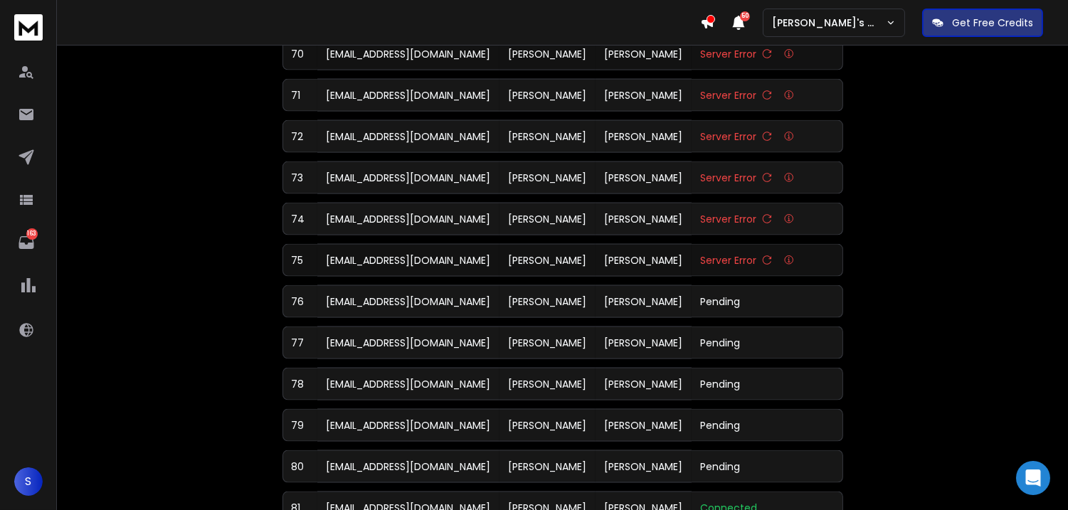
click at [721, 253] on div "Server Error" at bounding box center [766, 260] width 133 height 14
click at [728, 212] on div "Server Error" at bounding box center [766, 219] width 133 height 14
click at [726, 171] on div "Server Error" at bounding box center [766, 178] width 133 height 14
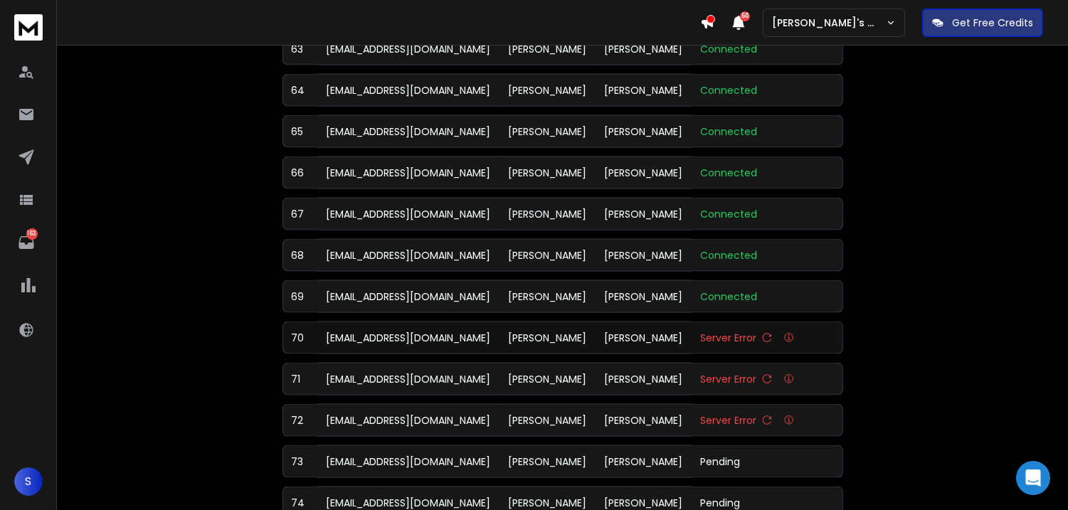
scroll to position [3917, 0]
click at [726, 414] on div "Server Error" at bounding box center [766, 421] width 133 height 14
click at [700, 364] on td "Server Error" at bounding box center [767, 380] width 151 height 33
click at [710, 373] on div "Server Error" at bounding box center [766, 380] width 133 height 14
click at [716, 332] on div "Server Error" at bounding box center [766, 339] width 133 height 14
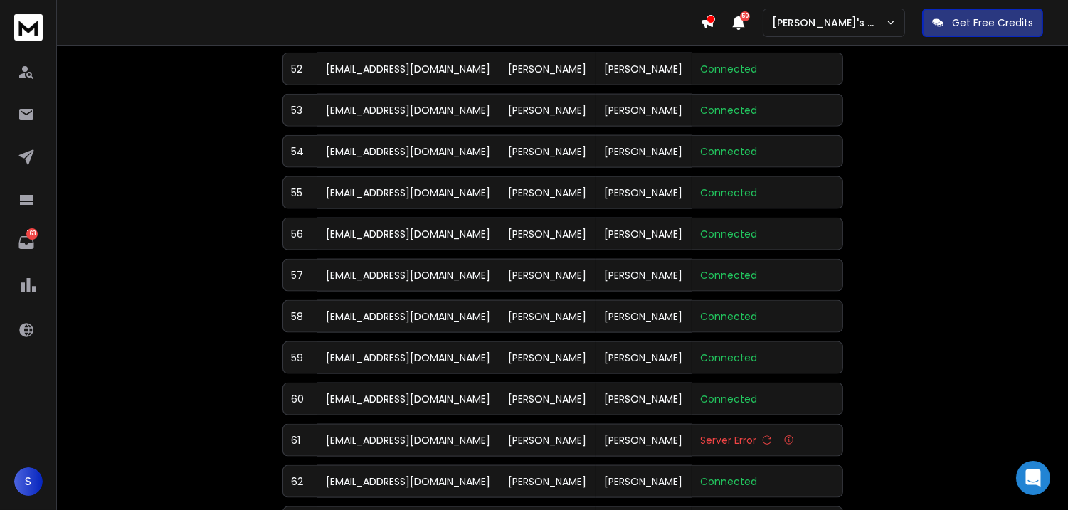
scroll to position [3442, 0]
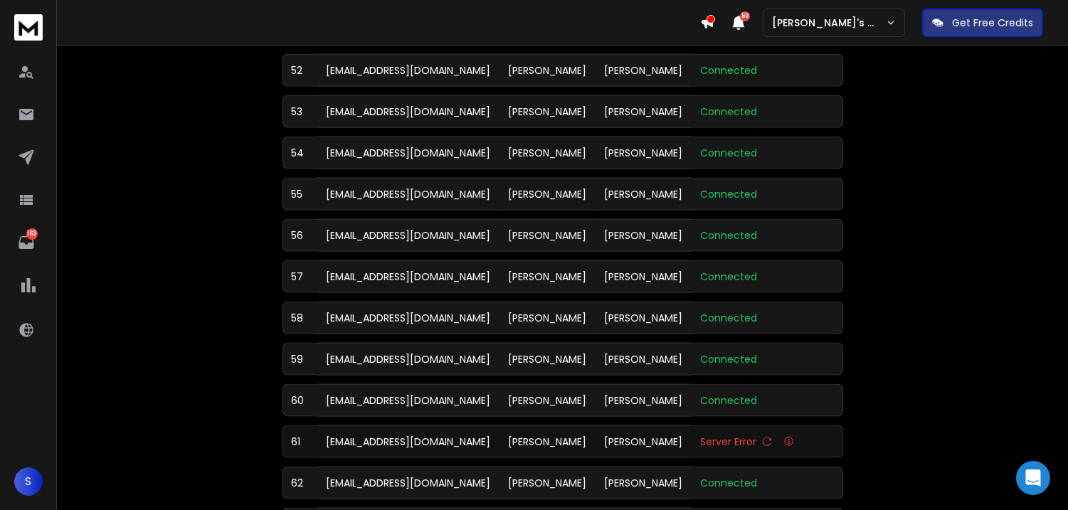
click at [762, 437] on icon at bounding box center [767, 442] width 10 height 10
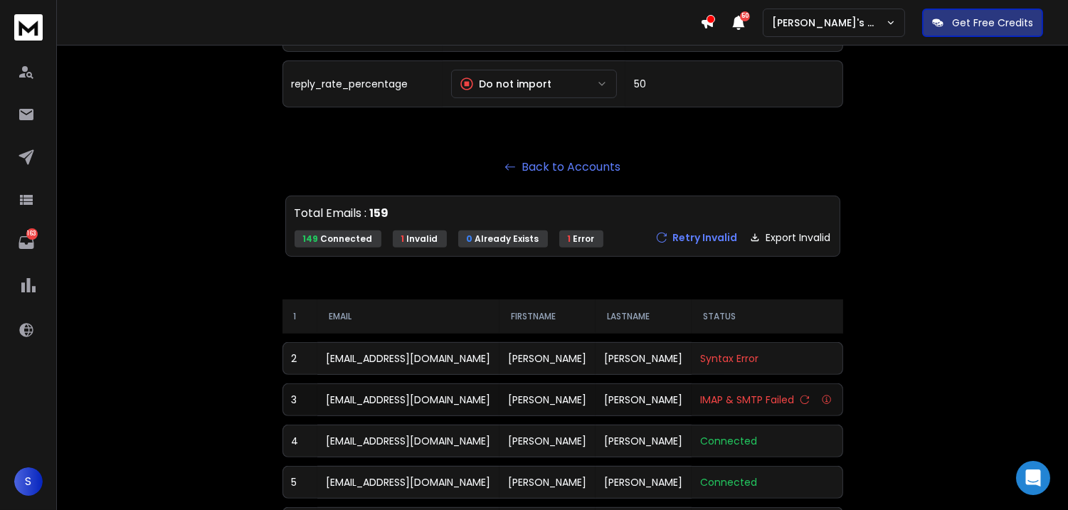
scroll to position [1261, 0]
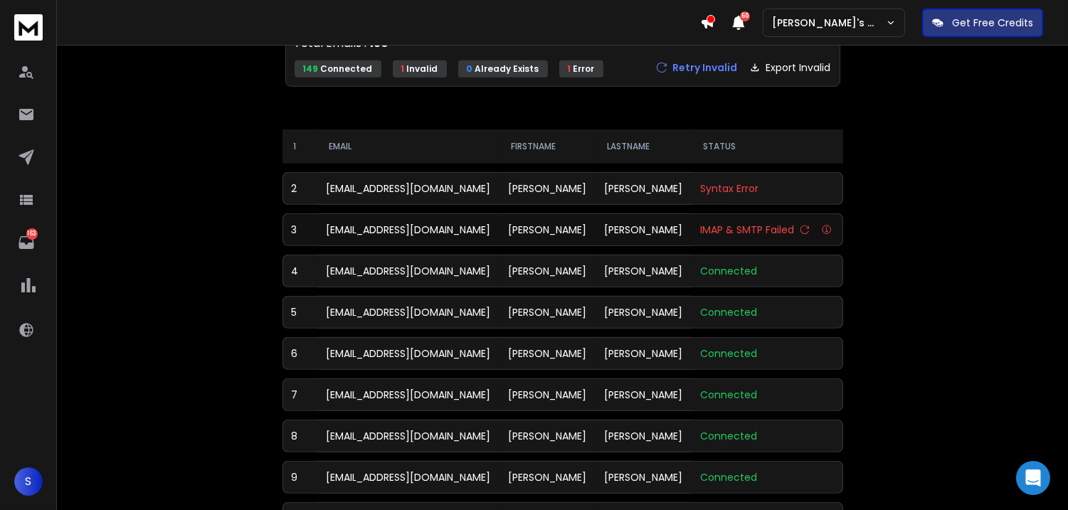
click at [751, 223] on div "IMAP & SMTP Failed" at bounding box center [766, 230] width 133 height 14
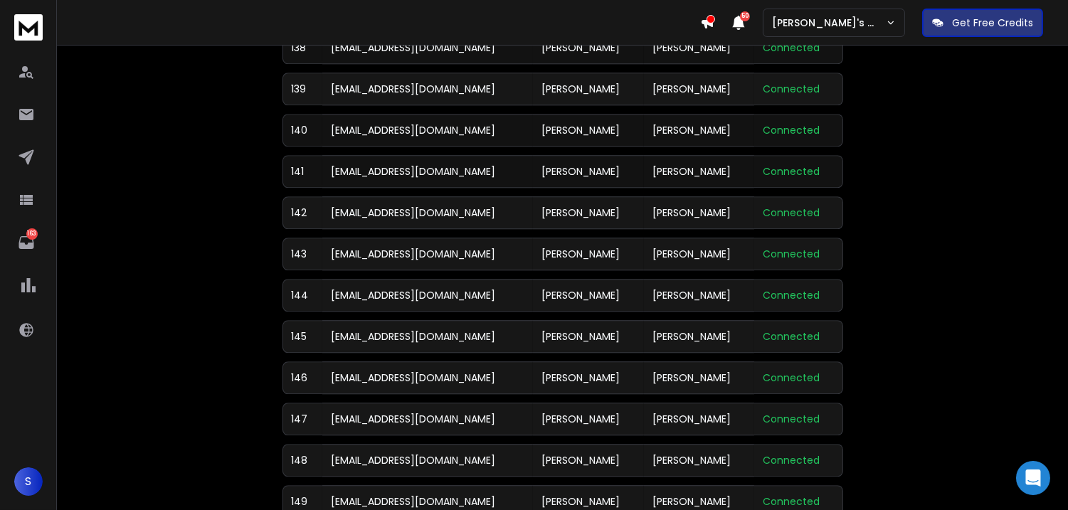
scroll to position [7426, 0]
